Goal: Task Accomplishment & Management: Use online tool/utility

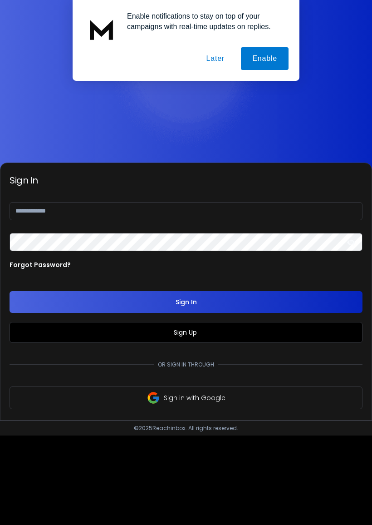
click at [260, 259] on form "Forgot Password? Sign In Sign Up" at bounding box center [186, 270] width 353 height 144
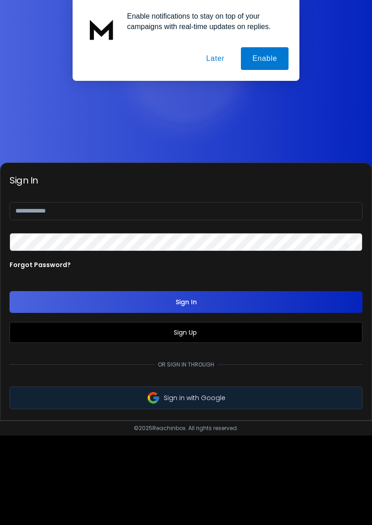
click at [211, 404] on button "Sign in with Google" at bounding box center [186, 397] width 353 height 23
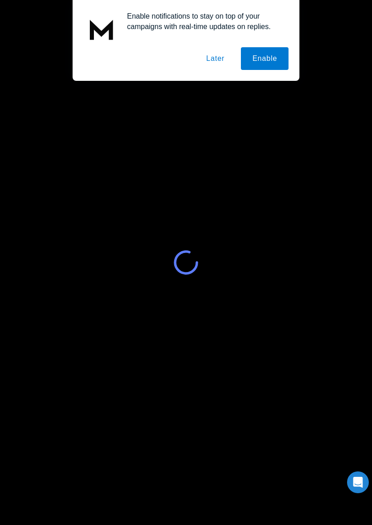
click at [212, 54] on button "Later" at bounding box center [215, 58] width 41 height 23
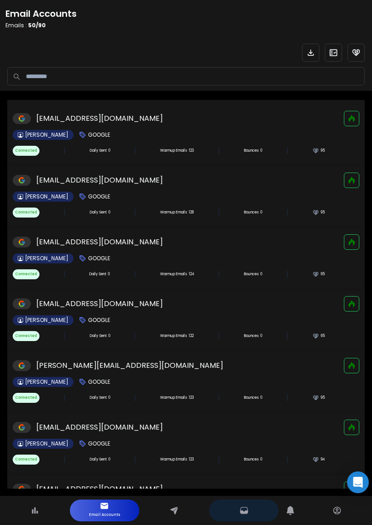
click at [248, 509] on icon at bounding box center [244, 510] width 8 height 7
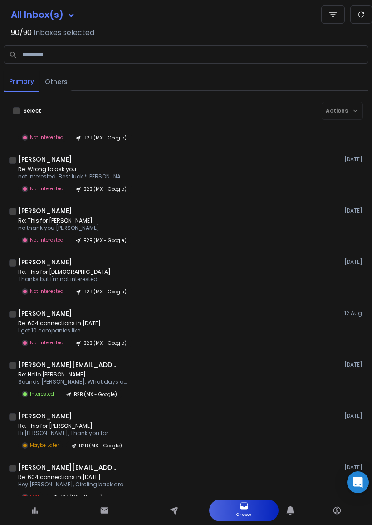
scroll to position [84, 0]
click at [77, 322] on p "Re: 604 connections in 2025" at bounding box center [72, 323] width 109 height 7
